Goal: Check status: Check status

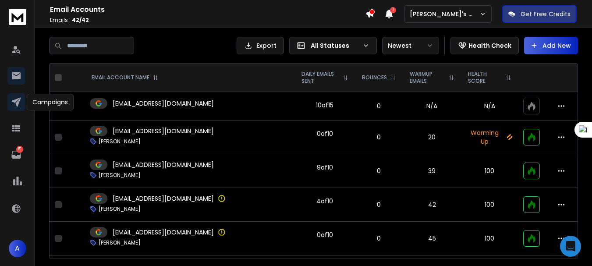
click at [11, 103] on icon at bounding box center [16, 102] width 11 height 11
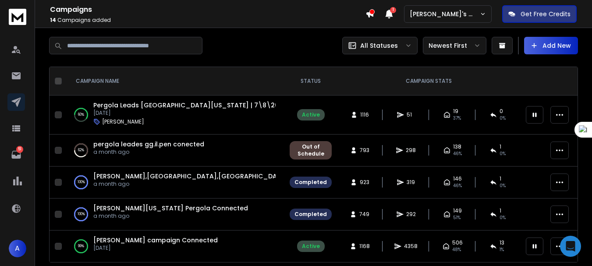
click at [130, 109] on span "Pergola Leads [GEOGRAPHIC_DATA][US_STATE] | 7\8\2025" at bounding box center [189, 105] width 193 height 9
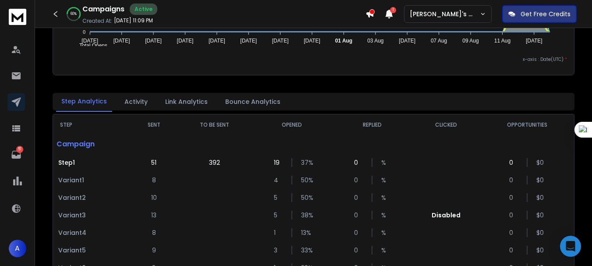
scroll to position [369, 0]
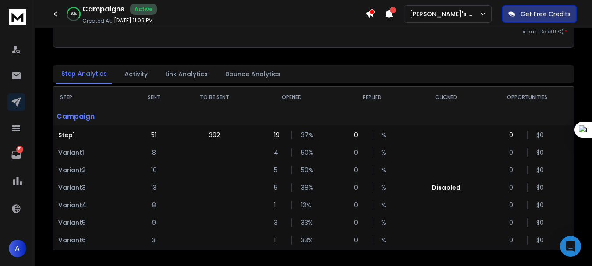
drag, startPoint x: 303, startPoint y: 185, endPoint x: 315, endPoint y: 229, distance: 46.2
click at [335, 189] on tr "Step 1 Variant 1 Variant 2 Variant 3 Variant 4 Variant 5 Variant 6 51 8 10 13 8…" at bounding box center [313, 187] width 521 height 125
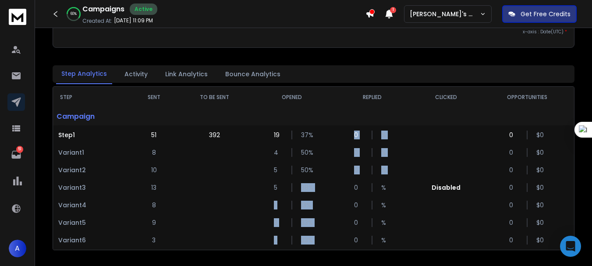
click at [315, 229] on div "19 37 % 4 50 % 5 50 % 5 38 % 1 13 % 3 33 % 1 33 %" at bounding box center [292, 188] width 70 height 114
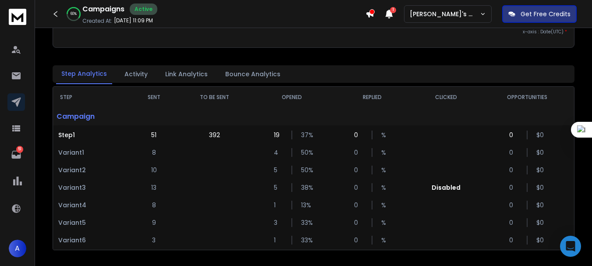
click at [315, 229] on div "19 37 % 4 50 % 5 50 % 5 38 % 1 13 % 3 33 % 1 33 %" at bounding box center [292, 188] width 70 height 114
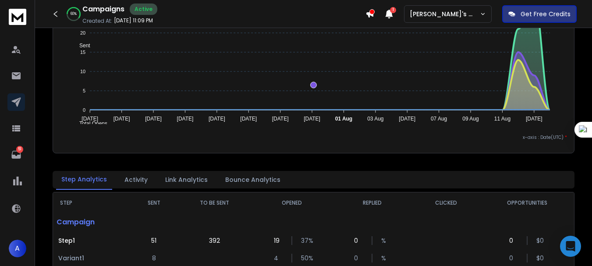
scroll to position [252, 0]
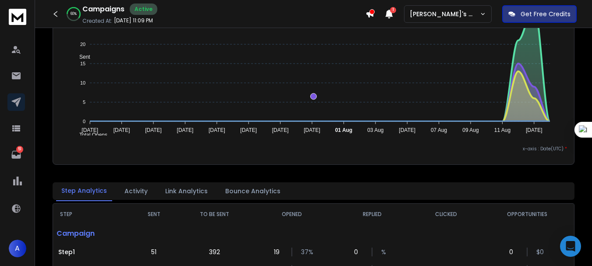
click at [251, 196] on button "Bounce Analytics" at bounding box center [253, 191] width 66 height 19
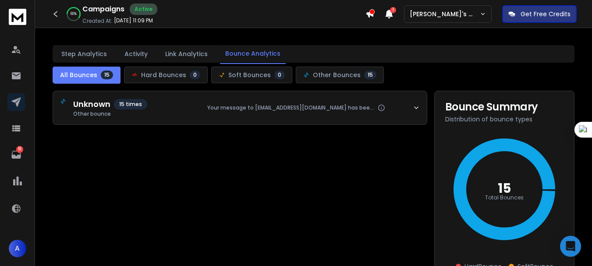
scroll to position [399, 0]
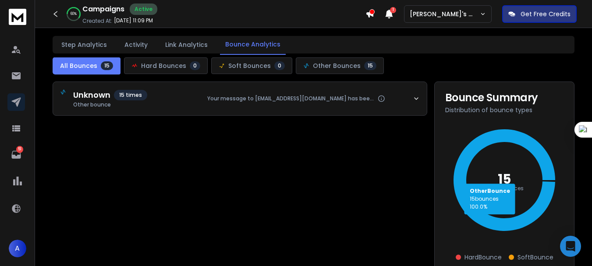
click at [476, 146] on icon at bounding box center [505, 180] width 102 height 102
click at [524, 254] on span "Soft Bounce" at bounding box center [536, 257] width 36 height 9
click at [523, 254] on span "Soft Bounce" at bounding box center [536, 257] width 36 height 9
click at [515, 225] on icon at bounding box center [505, 180] width 102 height 102
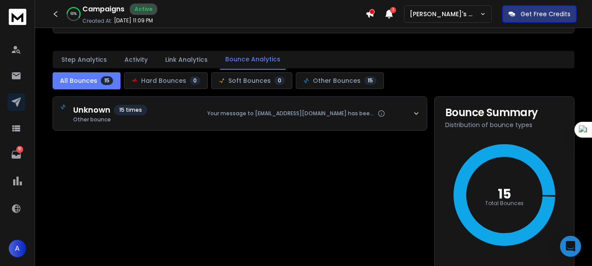
click at [184, 85] on button "Hard Bounces 0" at bounding box center [166, 80] width 84 height 17
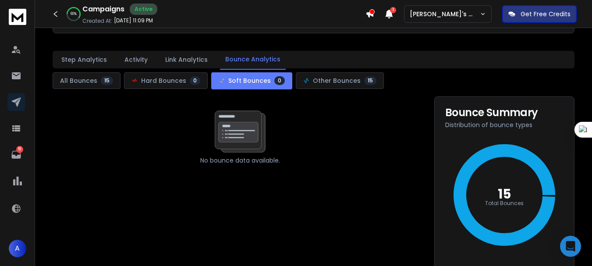
click at [266, 85] on button "Soft Bounces 0" at bounding box center [251, 80] width 81 height 17
click at [306, 82] on button "Other Bounces 15" at bounding box center [340, 80] width 88 height 17
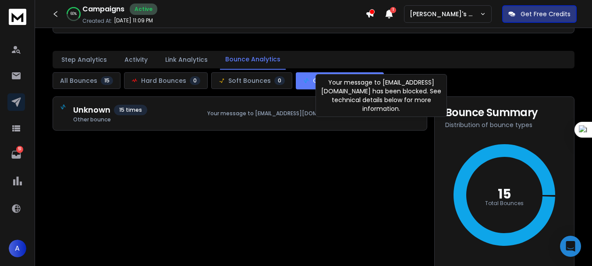
click at [413, 110] on div "Unknown 15 times Other bounce" at bounding box center [236, 113] width 353 height 19
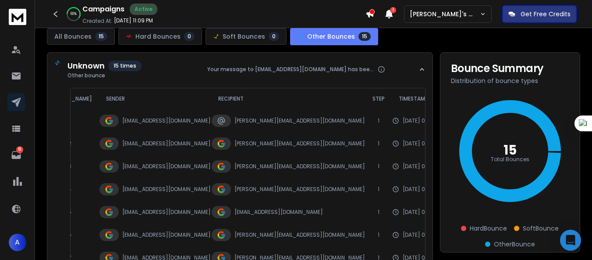
scroll to position [414, 0]
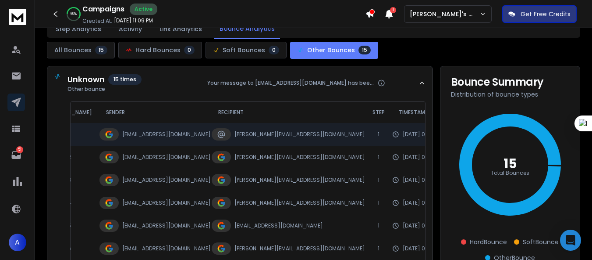
click at [446, 132] on button "View Email" at bounding box center [468, 134] width 44 height 16
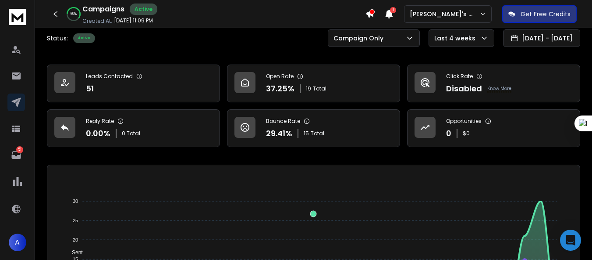
scroll to position [57, 0]
